Goal: Task Accomplishment & Management: Manage account settings

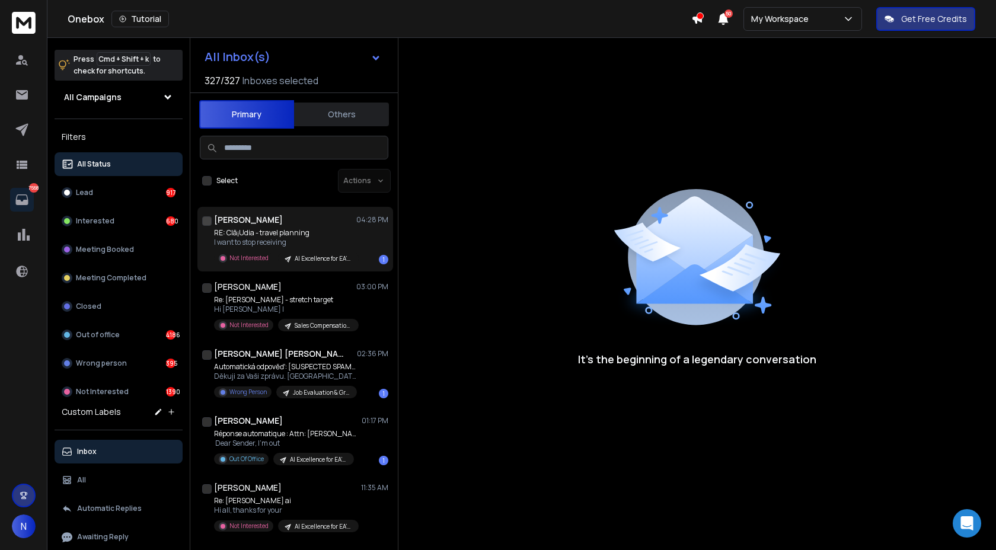
click at [330, 226] on div "[PERSON_NAME] 04:28 PM RE: Clã¡Udia - travel planning I want to stop receiving …" at bounding box center [301, 239] width 174 height 50
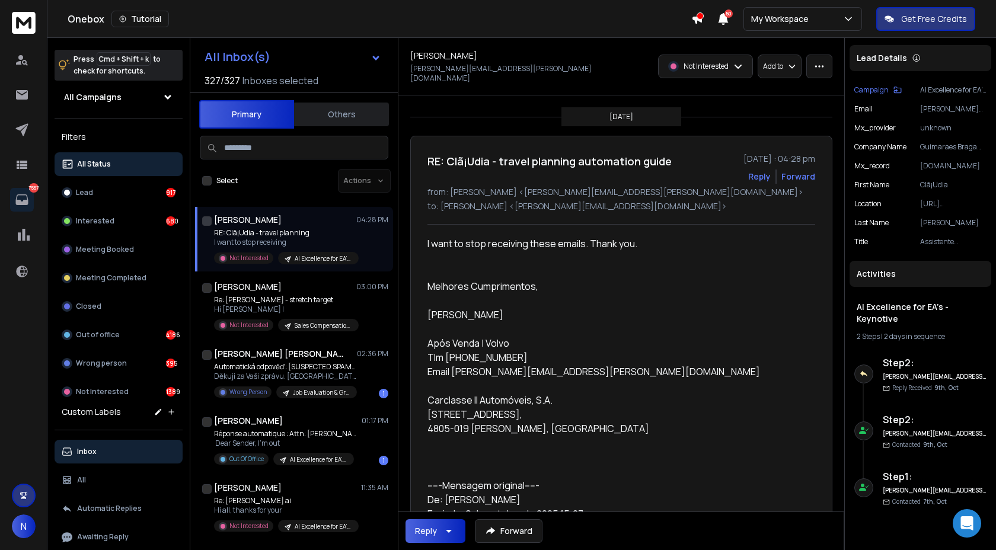
click at [818, 62] on icon "button" at bounding box center [819, 66] width 11 height 11
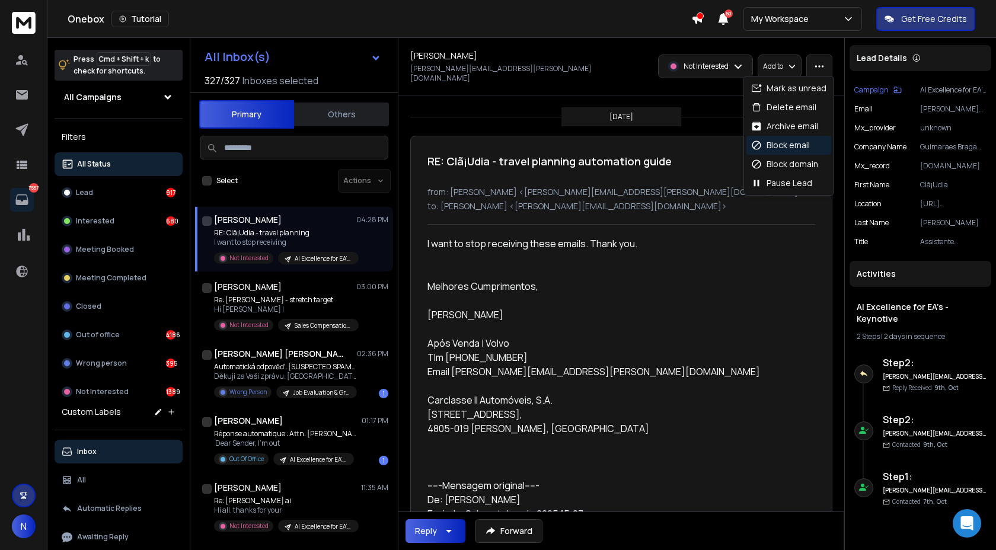
click at [789, 146] on div "Block email" at bounding box center [780, 145] width 59 height 12
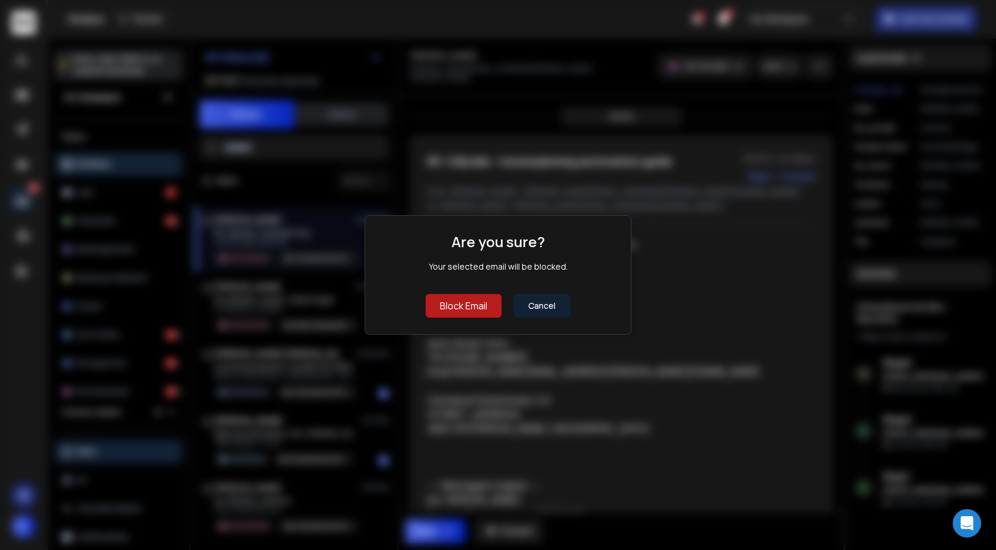
click at [471, 311] on button "Block Email" at bounding box center [464, 306] width 76 height 24
